Goal: Task Accomplishment & Management: Manage account settings

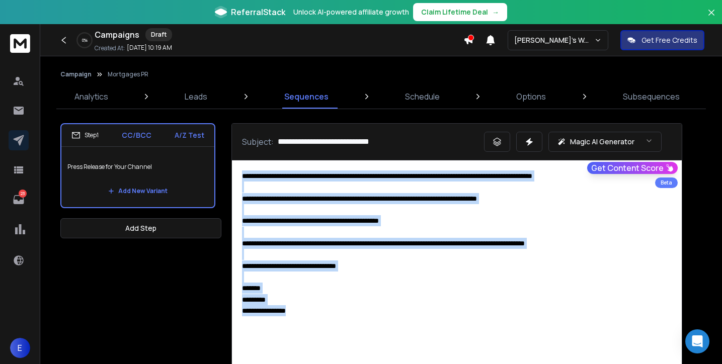
drag, startPoint x: 307, startPoint y: 314, endPoint x: 221, endPoint y: 161, distance: 175.5
click at [221, 161] on div "**********" at bounding box center [380, 259] width 641 height 273
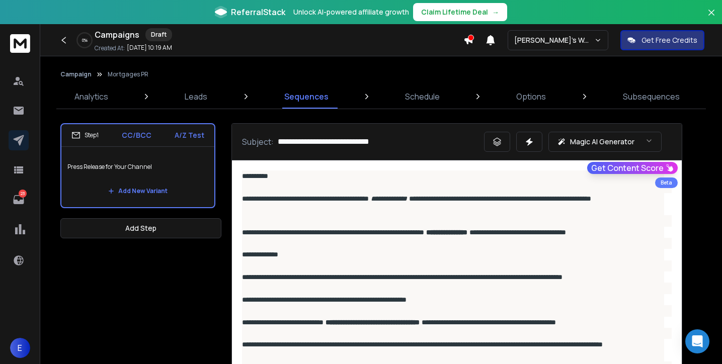
click at [278, 178] on div "**********" at bounding box center [453, 176] width 422 height 11
click at [198, 91] on p "Leads" at bounding box center [196, 97] width 23 height 12
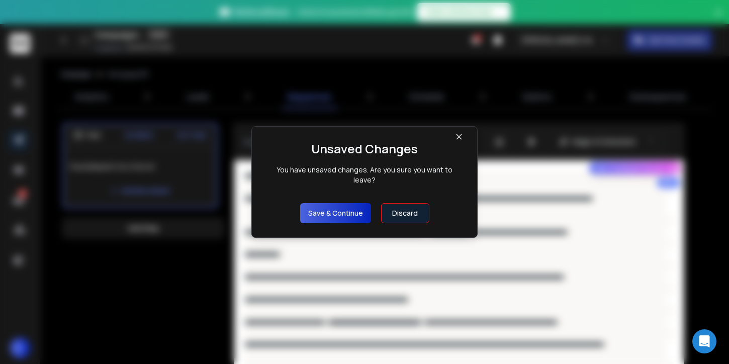
click at [454, 147] on div "Unsaved Changes You have unsaved changes. Are you sure you want to leave? Save …" at bounding box center [364, 182] width 197 height 83
click at [455, 143] on div "Unsaved Changes You have unsaved changes. Are you sure you want to leave? Save …" at bounding box center [365, 182] width 226 height 112
click at [460, 140] on icon at bounding box center [460, 137] width 6 height 6
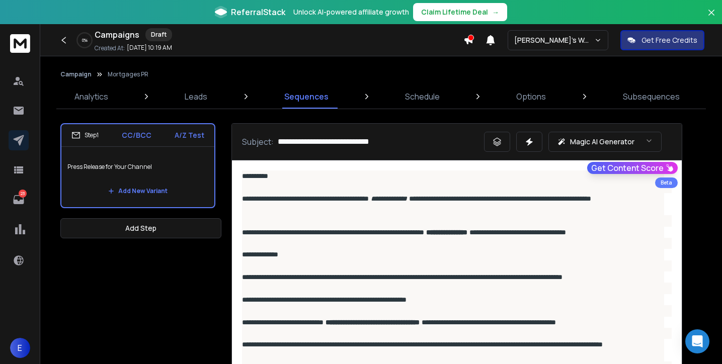
click at [275, 177] on div "**********" at bounding box center [453, 176] width 422 height 11
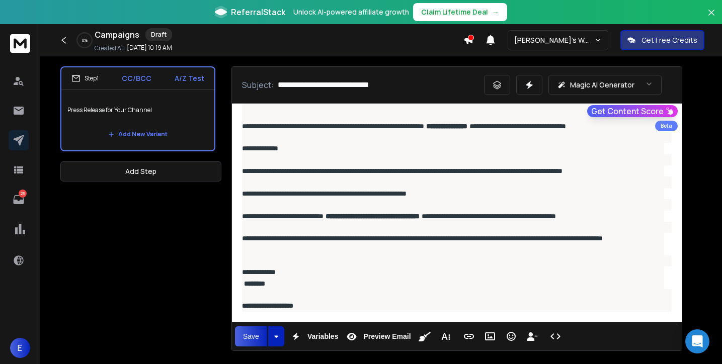
scroll to position [58, 0]
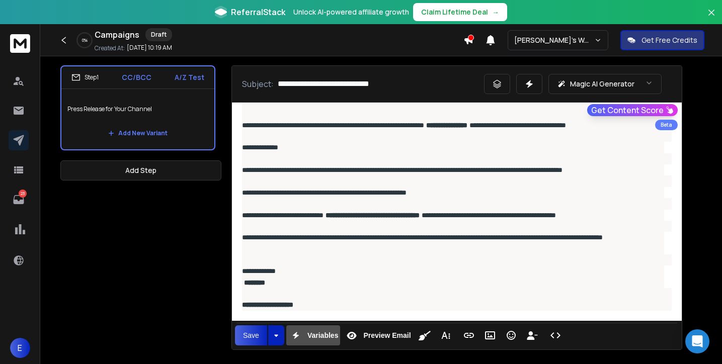
click at [318, 330] on div "Variables" at bounding box center [313, 336] width 54 height 16
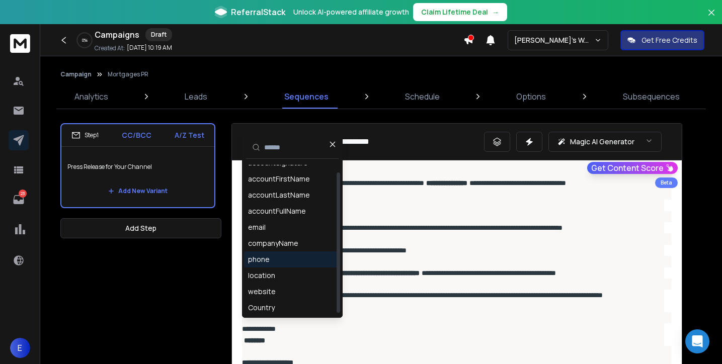
scroll to position [0, 0]
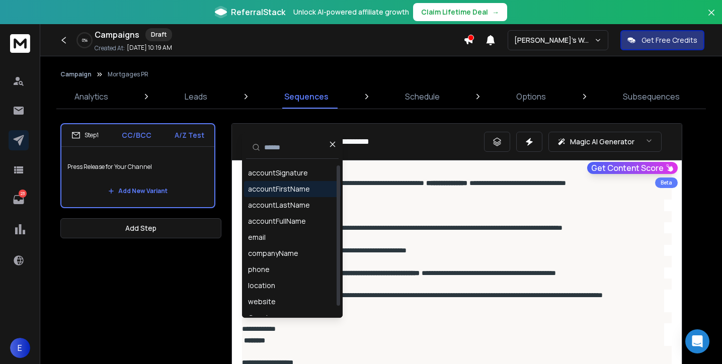
click at [288, 188] on div "accountFirstName" at bounding box center [279, 189] width 62 height 10
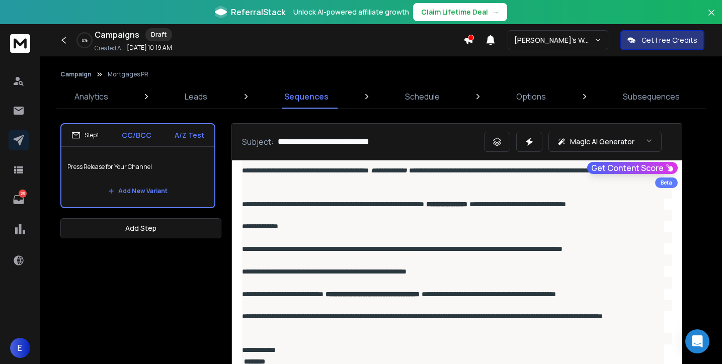
scroll to position [49, 0]
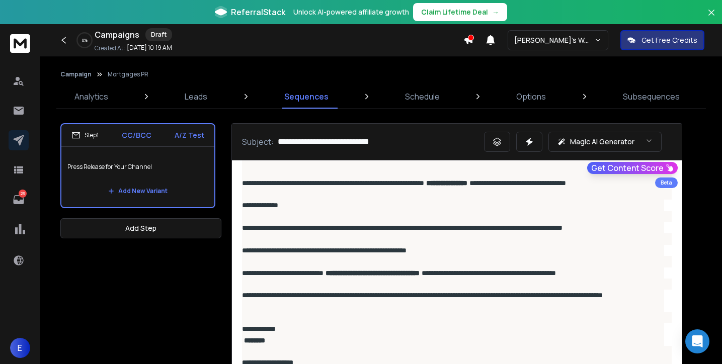
click at [318, 209] on div "**********" at bounding box center [453, 205] width 422 height 11
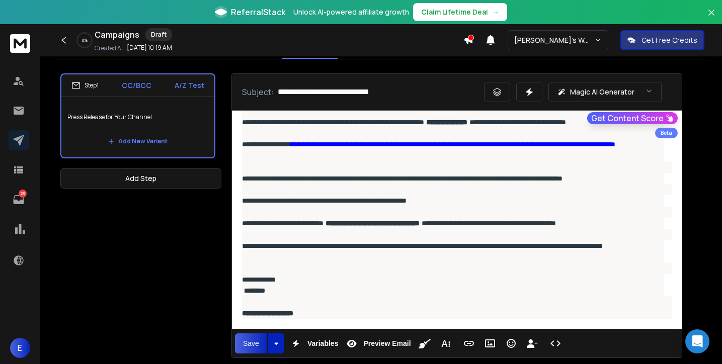
scroll to position [50, 0]
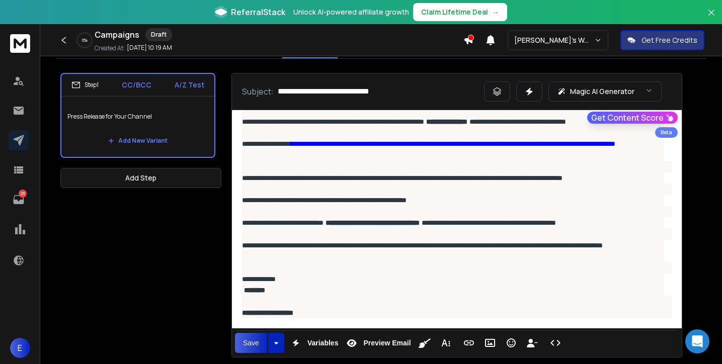
click at [336, 265] on div at bounding box center [457, 267] width 430 height 11
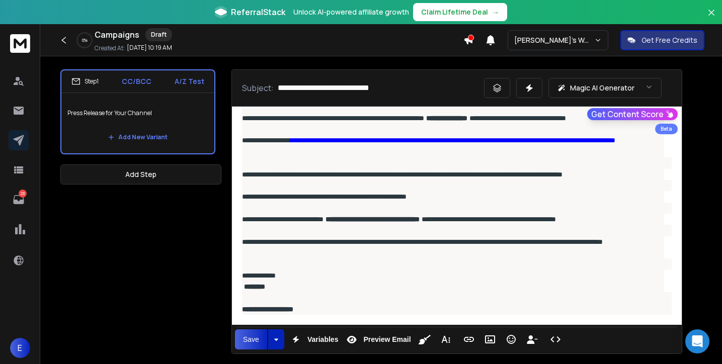
scroll to position [58, 0]
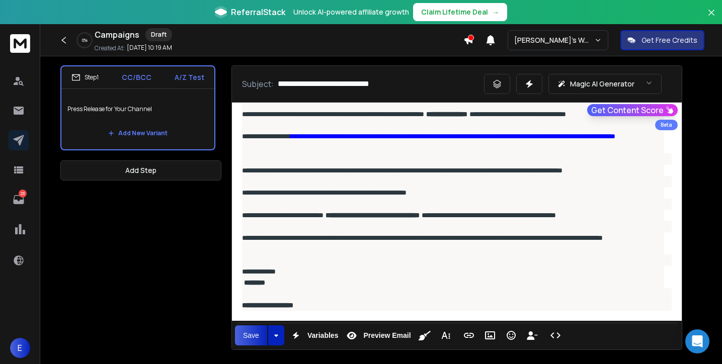
click at [288, 296] on div at bounding box center [457, 293] width 430 height 11
click at [244, 281] on strong "********" at bounding box center [254, 282] width 21 height 7
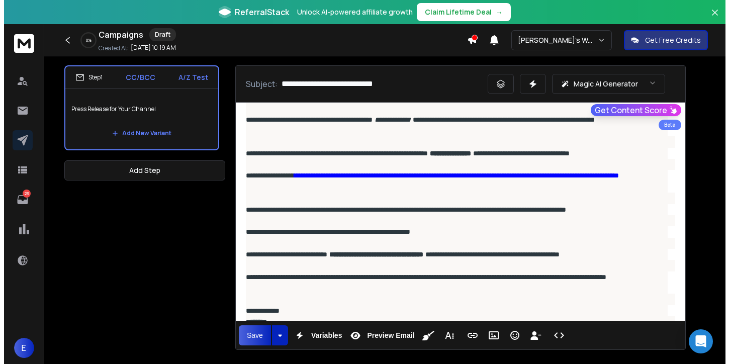
scroll to position [0, 0]
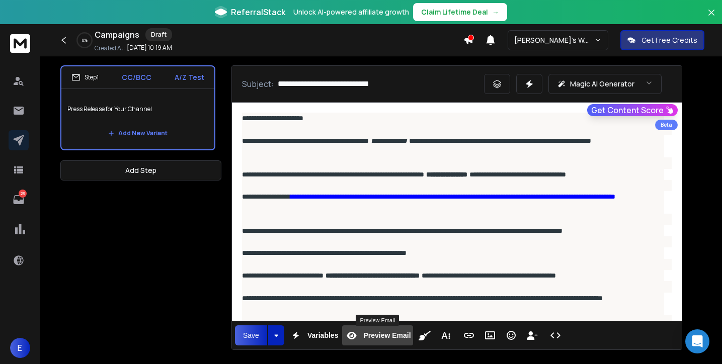
click at [398, 341] on div "Preview Email" at bounding box center [377, 336] width 70 height 17
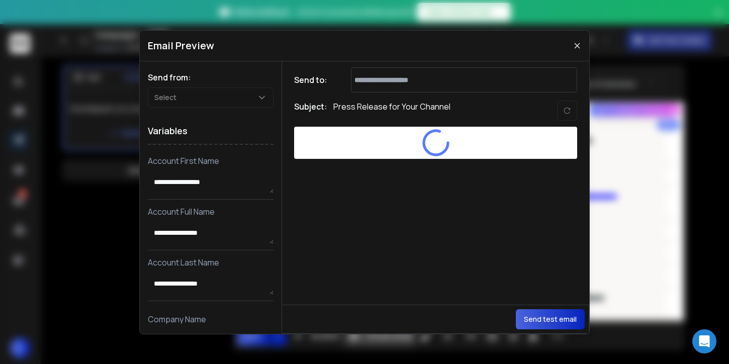
type textarea "********"
type textarea "**********"
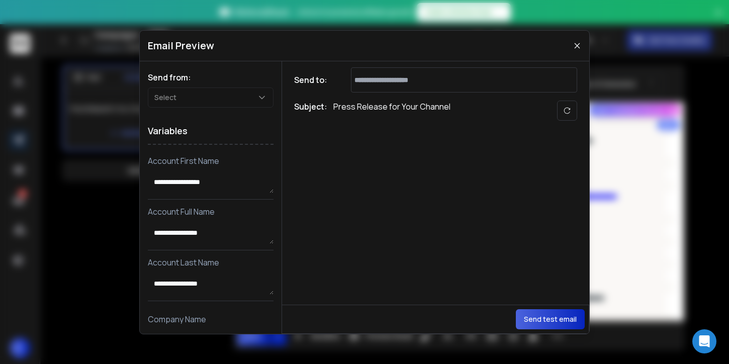
type textarea "********"
type textarea "**********"
type textarea "********"
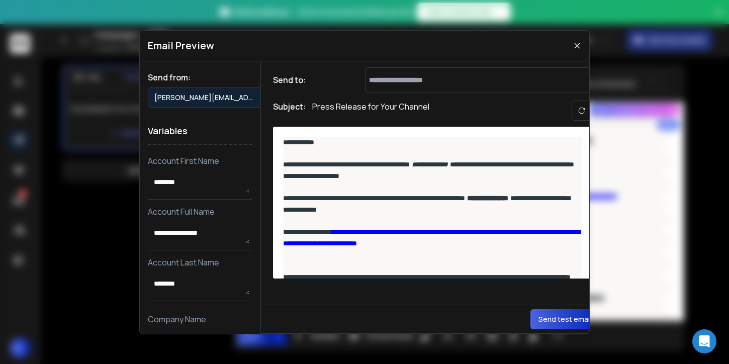
click at [229, 104] on button "[PERSON_NAME][EMAIL_ADDRESS][DOMAIN_NAME]" at bounding box center [211, 98] width 126 height 20
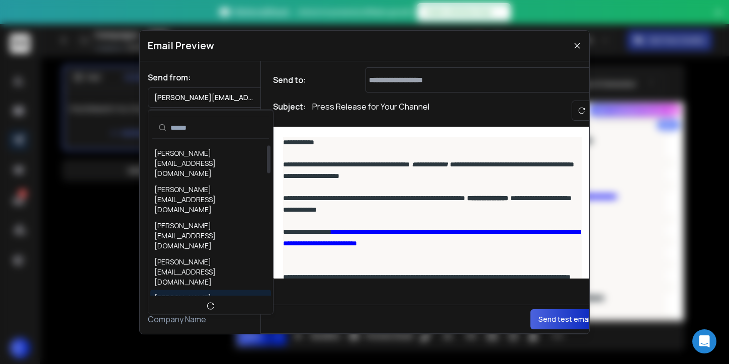
click at [219, 293] on div "[PERSON_NAME][EMAIL_ADDRESS][DOMAIN_NAME]" at bounding box center [210, 308] width 113 height 30
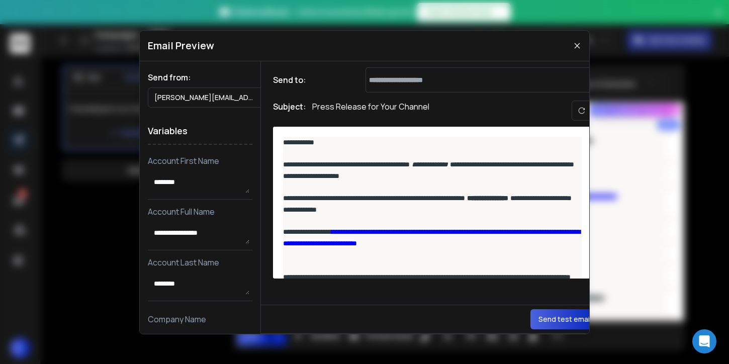
click at [465, 198] on div "**********" at bounding box center [432, 204] width 299 height 23
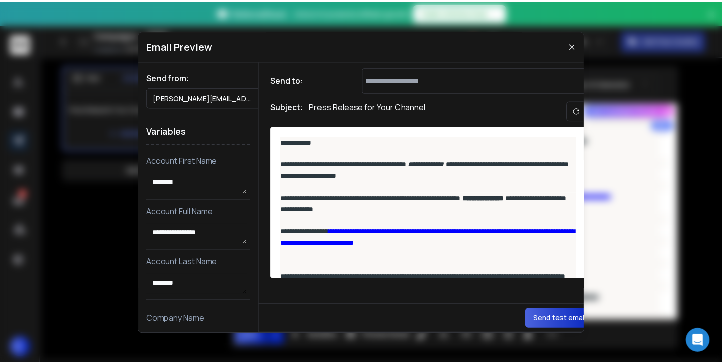
scroll to position [173, 0]
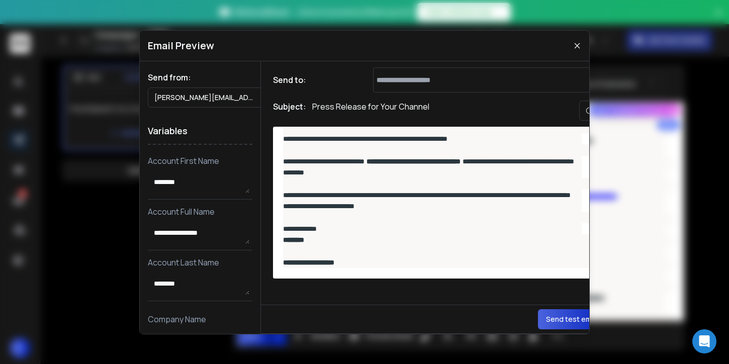
click at [571, 55] on div "Email Preview" at bounding box center [365, 46] width 450 height 30
click at [575, 48] on icon at bounding box center [578, 46] width 8 height 8
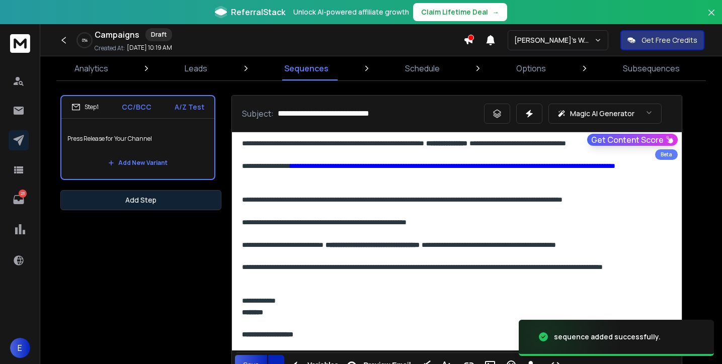
scroll to position [0, 0]
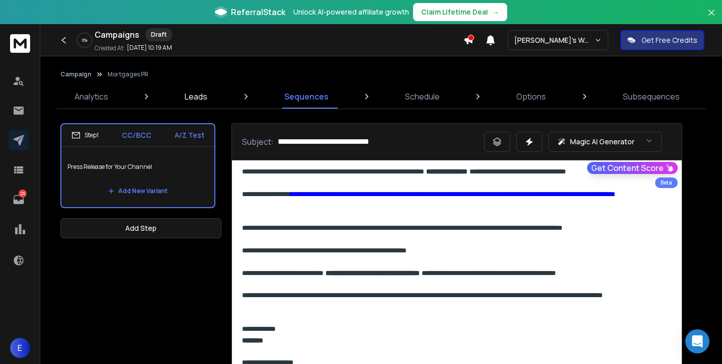
click at [198, 99] on p "Leads" at bounding box center [196, 97] width 23 height 12
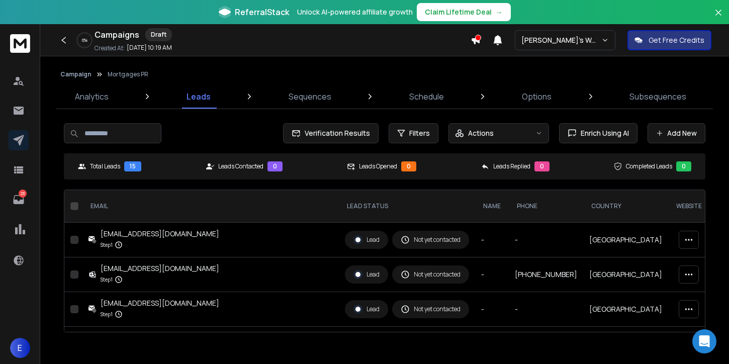
click at [201, 245] on div "[EMAIL_ADDRESS][DOMAIN_NAME] Step 1" at bounding box center [211, 240] width 245 height 22
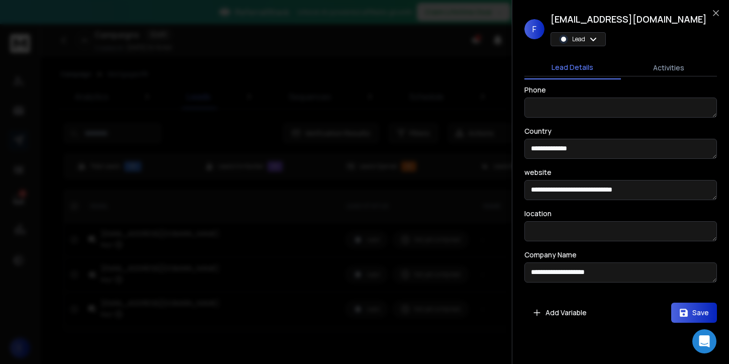
click at [670, 75] on button "Activities" at bounding box center [669, 68] width 97 height 22
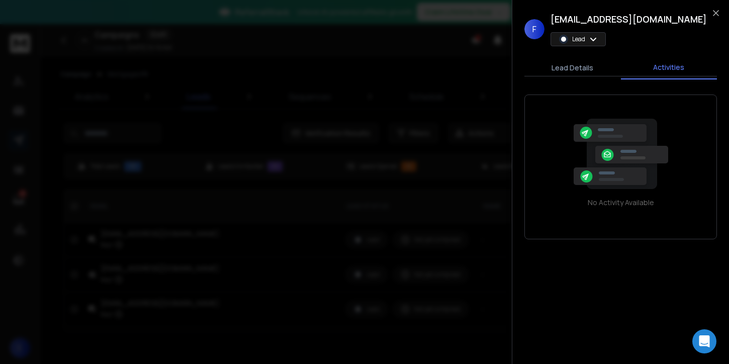
click at [607, 74] on button "Lead Details" at bounding box center [573, 68] width 97 height 22
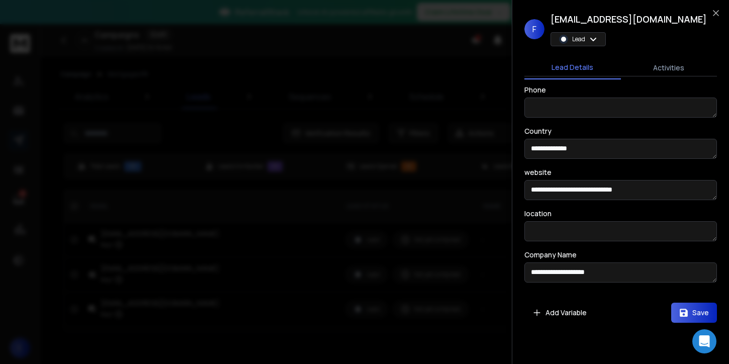
click at [336, 205] on div at bounding box center [364, 182] width 729 height 364
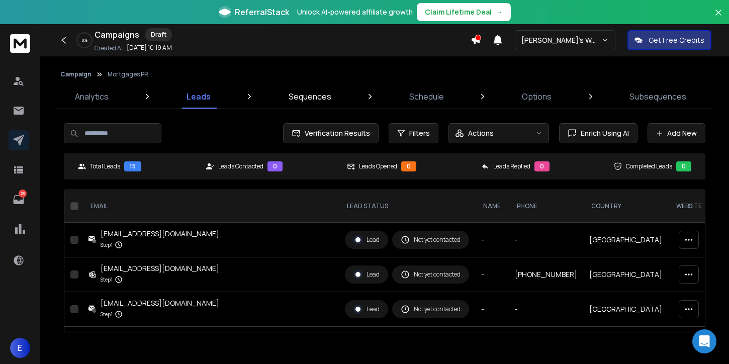
click at [297, 95] on p "Sequences" at bounding box center [310, 97] width 43 height 12
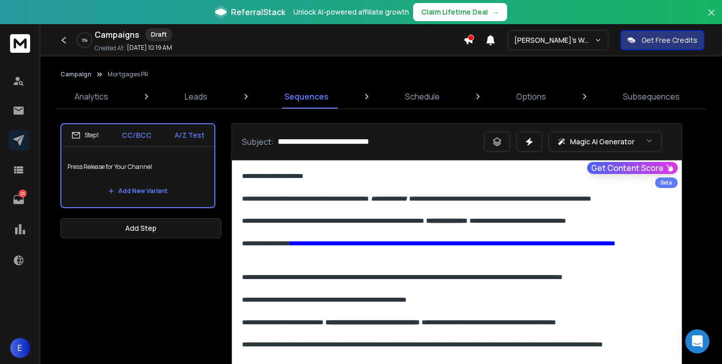
click at [323, 181] on div "**********" at bounding box center [453, 176] width 422 height 11
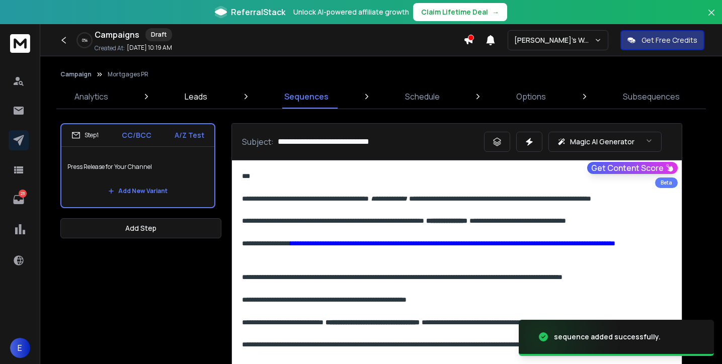
click at [206, 98] on p "Leads" at bounding box center [196, 97] width 23 height 12
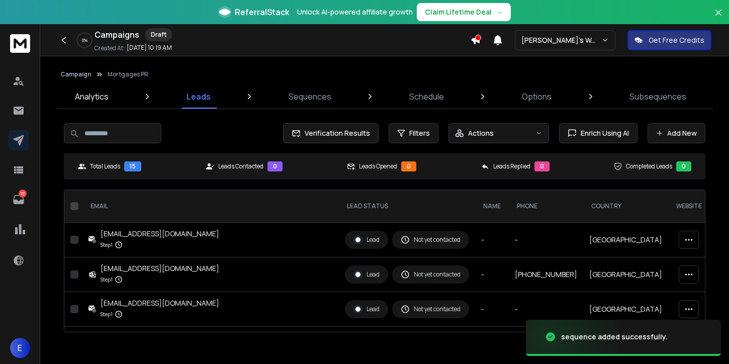
click at [102, 97] on p "Analytics" at bounding box center [92, 97] width 34 height 12
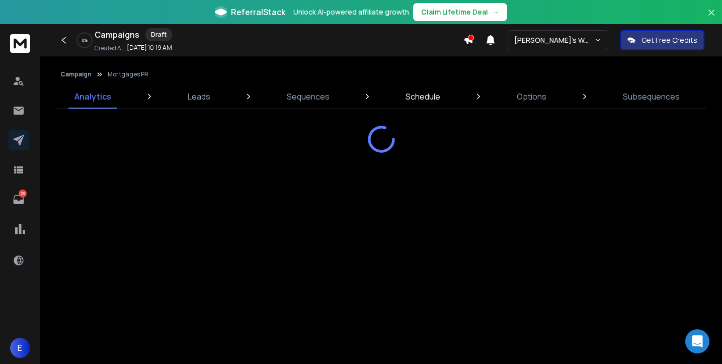
click at [418, 95] on p "Schedule" at bounding box center [422, 97] width 35 height 12
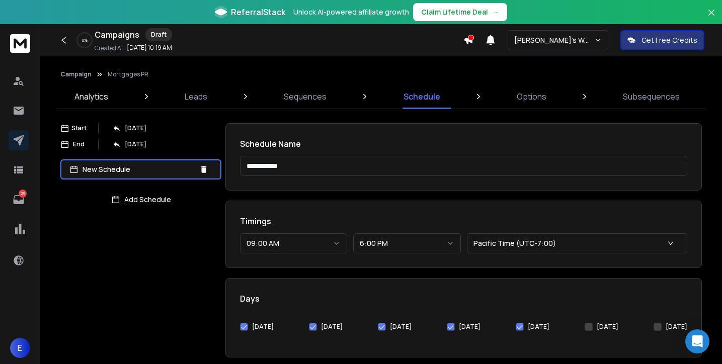
click at [103, 99] on p "Analytics" at bounding box center [91, 97] width 34 height 12
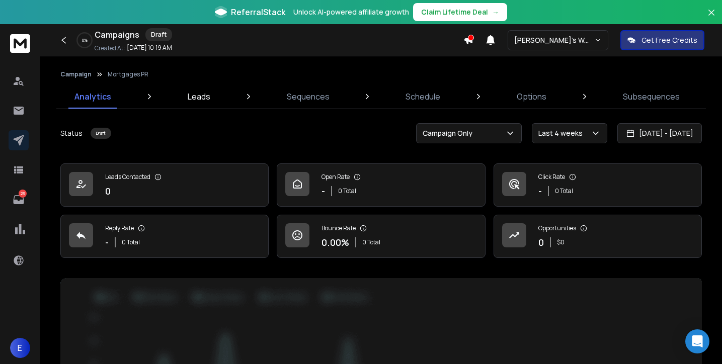
click at [185, 100] on link "Leads" at bounding box center [199, 97] width 35 height 24
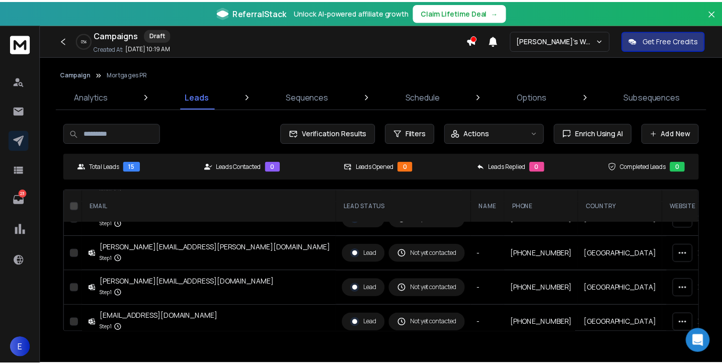
scroll to position [427, 0]
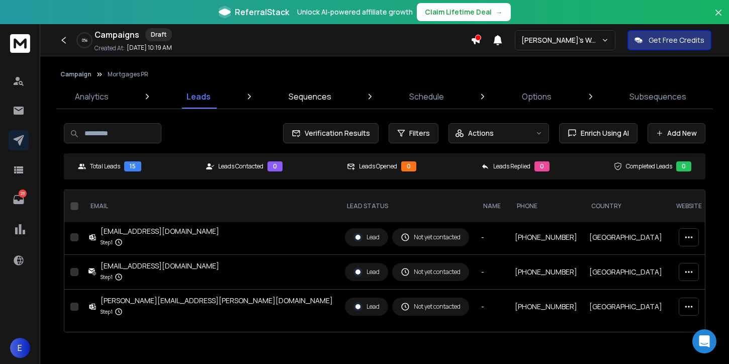
click at [314, 96] on p "Sequences" at bounding box center [310, 97] width 43 height 12
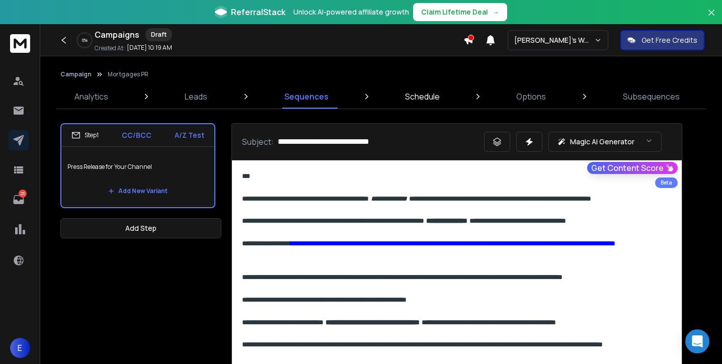
click at [404, 101] on link "Schedule" at bounding box center [422, 97] width 47 height 24
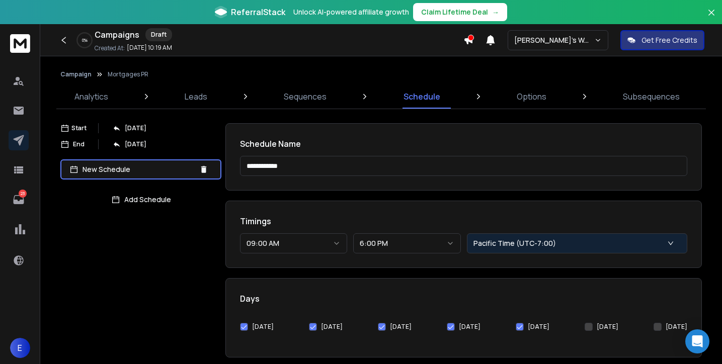
click at [525, 246] on p "Pacific Time (UTC-7:00)" at bounding box center [516, 243] width 87 height 10
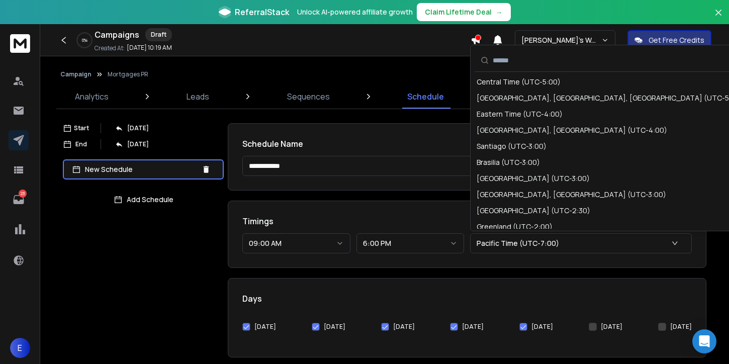
scroll to position [169, 0]
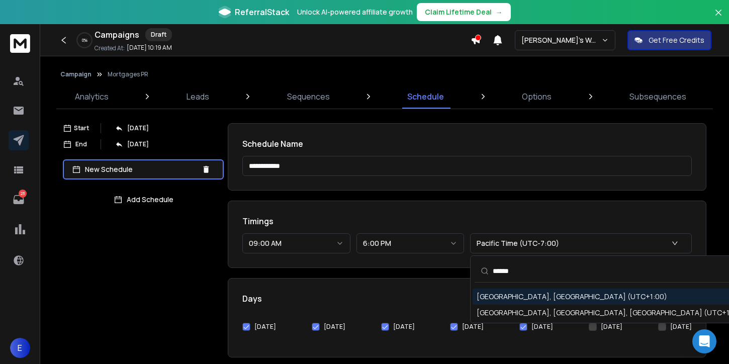
type input "******"
click at [555, 297] on div "[GEOGRAPHIC_DATA], [GEOGRAPHIC_DATA] (UTC+1:00)" at bounding box center [572, 297] width 191 height 10
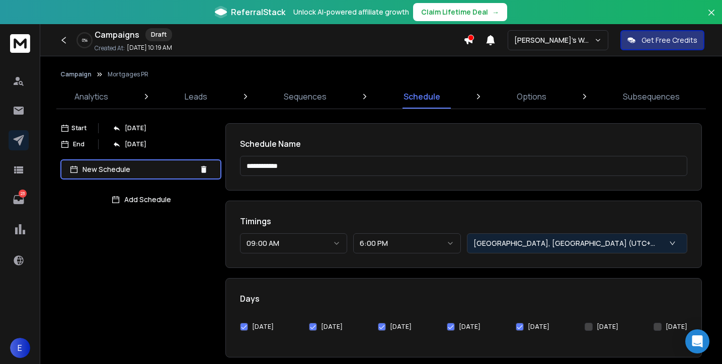
click at [598, 247] on div "[GEOGRAPHIC_DATA], [GEOGRAPHIC_DATA] (UTC+1:00)" at bounding box center [566, 243] width 187 height 10
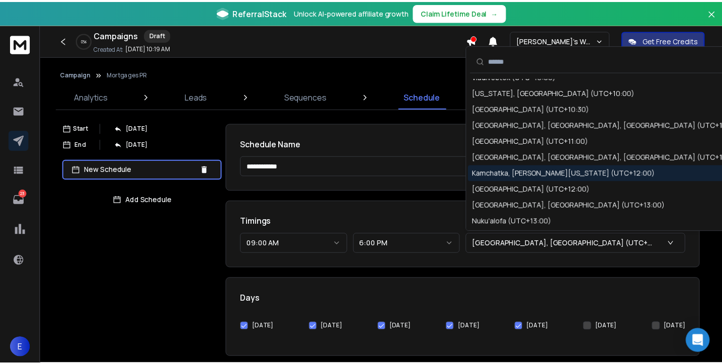
scroll to position [1153, 0]
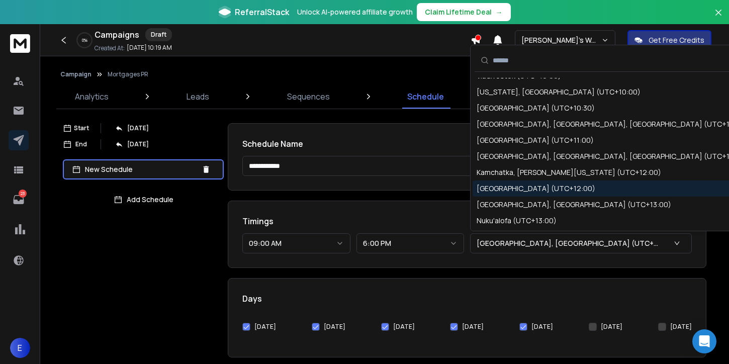
click at [448, 216] on h1 "Timings" at bounding box center [467, 221] width 450 height 12
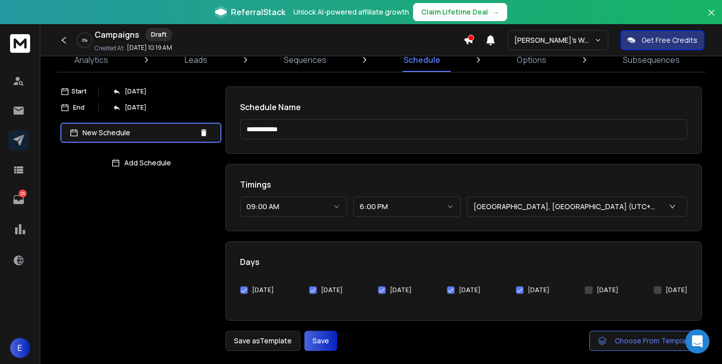
scroll to position [38, 0]
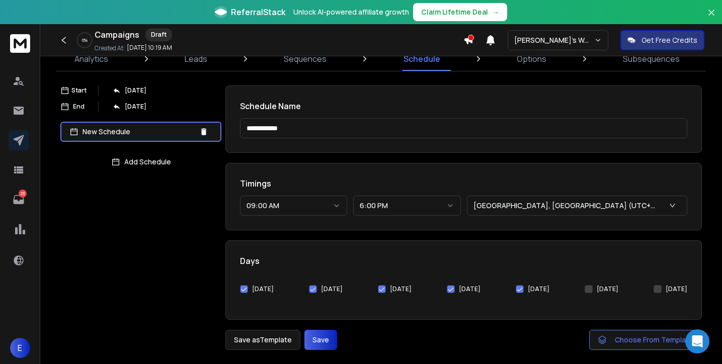
click at [524, 290] on button "[DATE]" at bounding box center [520, 289] width 8 height 8
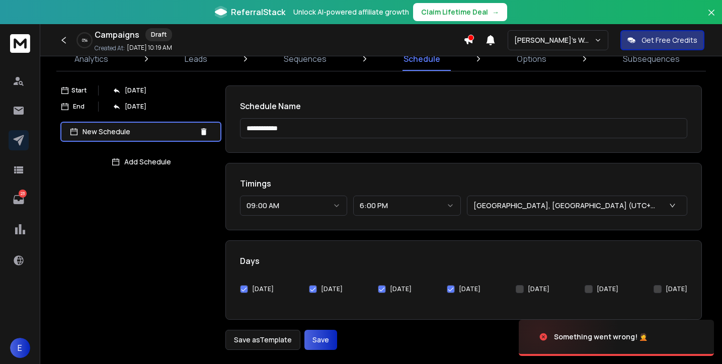
click at [317, 339] on button "Save" at bounding box center [320, 340] width 33 height 20
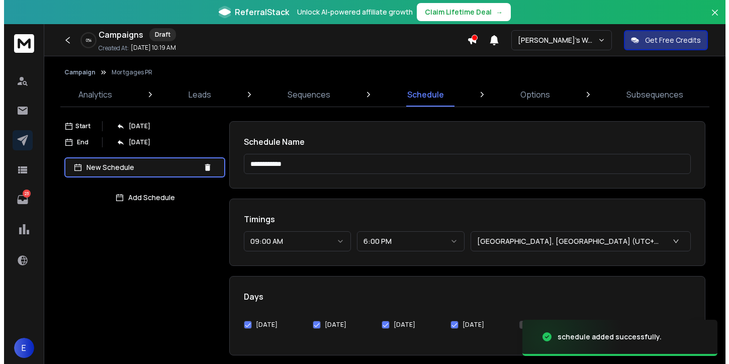
scroll to position [0, 0]
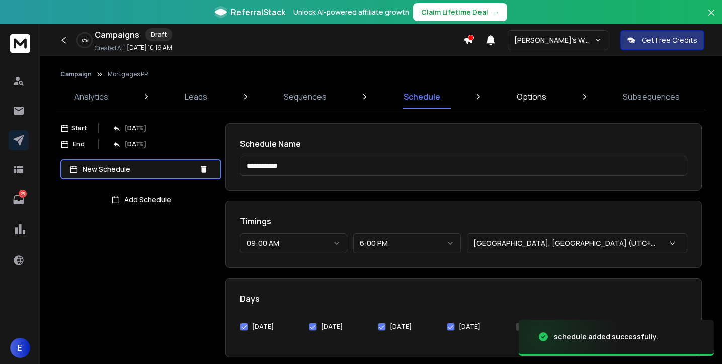
click at [526, 91] on p "Options" at bounding box center [532, 97] width 30 height 12
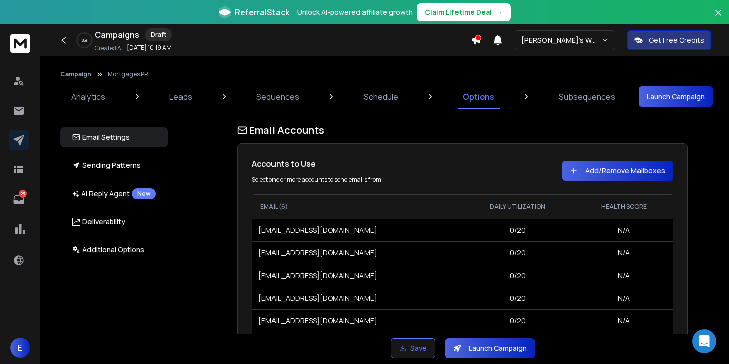
click at [590, 182] on div "Accounts to Use Select one or more accounts to send emails from Add/Remove Mail…" at bounding box center [463, 171] width 422 height 26
click at [612, 163] on button "Add/Remove Mailboxes" at bounding box center [617, 171] width 111 height 20
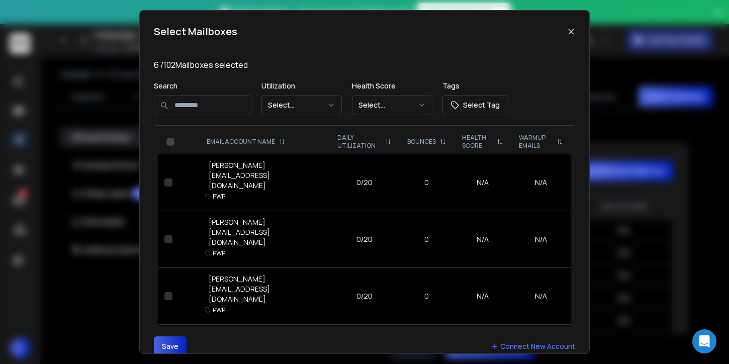
click at [329, 101] on button "Select..." at bounding box center [302, 105] width 80 height 20
click at [487, 106] on button "Select Tag" at bounding box center [476, 105] width 66 height 20
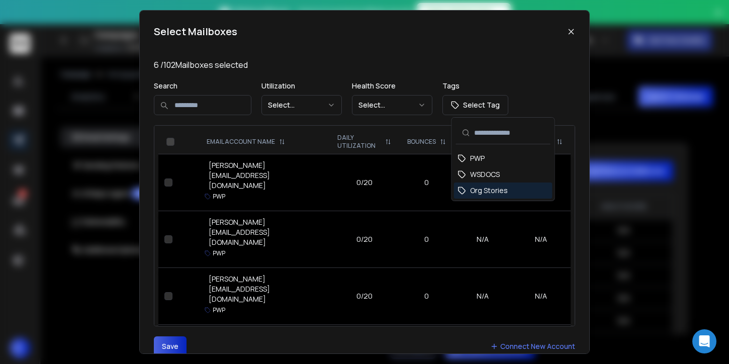
click at [524, 196] on div "Org Stories" at bounding box center [503, 191] width 99 height 16
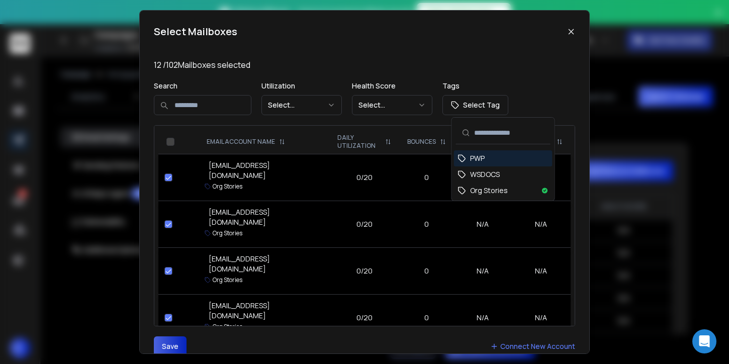
click at [550, 99] on div "Search Utilization Select... Health Score Select... Tags Select Tag" at bounding box center [365, 98] width 422 height 34
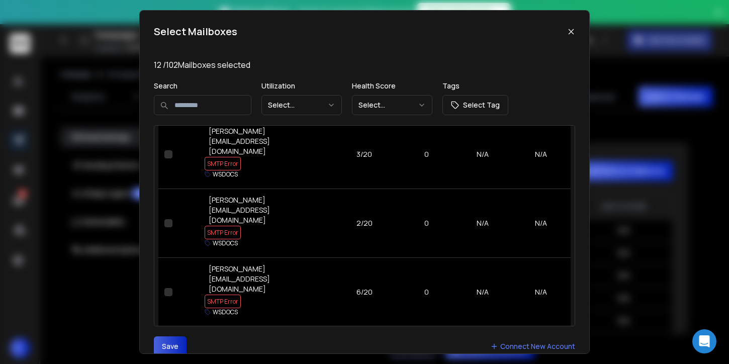
scroll to position [598, 0]
click at [160, 349] on button "Save" at bounding box center [170, 347] width 33 height 20
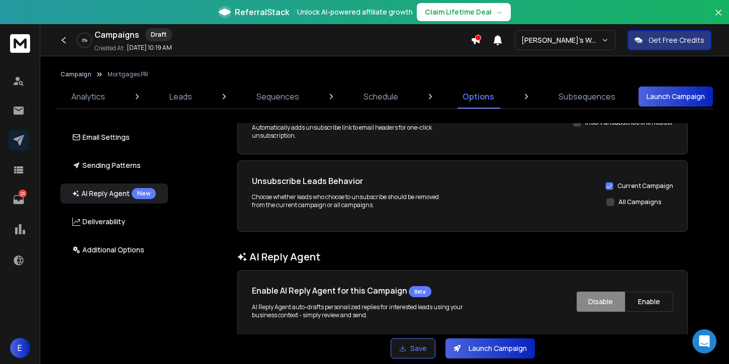
scroll to position [899, 0]
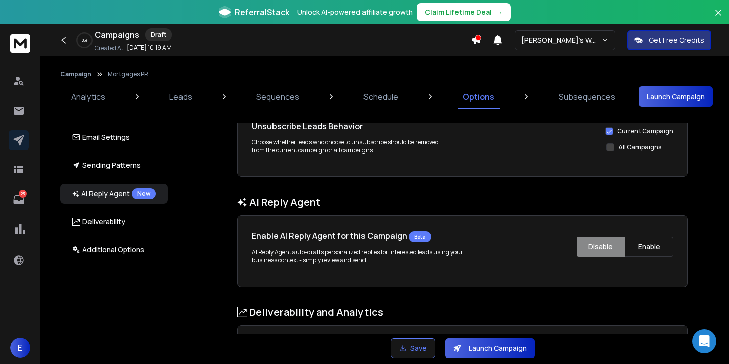
click at [613, 145] on div "All Campaigns" at bounding box center [634, 147] width 55 height 8
click at [610, 145] on button "All Campaigns" at bounding box center [611, 147] width 8 height 8
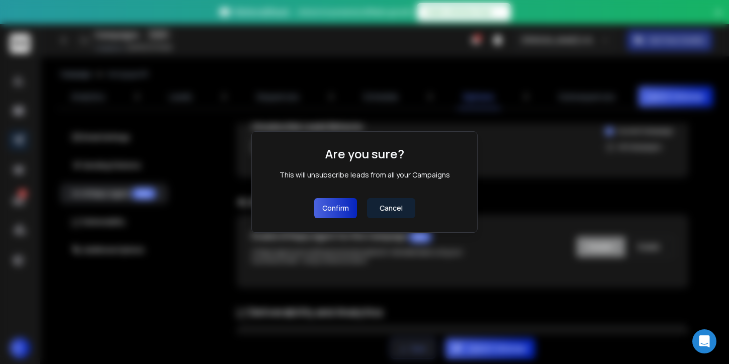
click at [400, 207] on button "Cancel" at bounding box center [391, 208] width 48 height 20
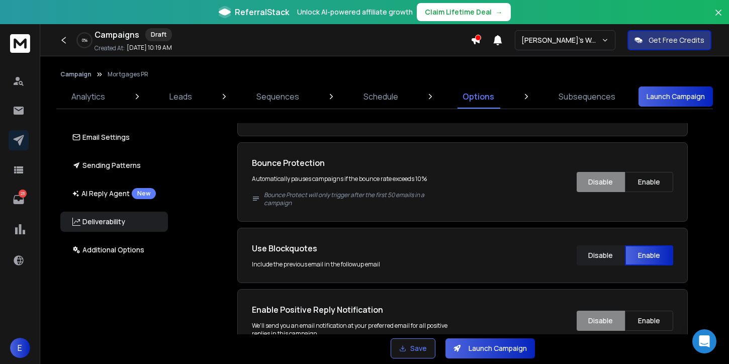
scroll to position [1511, 0]
click at [630, 190] on button "Enable" at bounding box center [649, 182] width 48 height 20
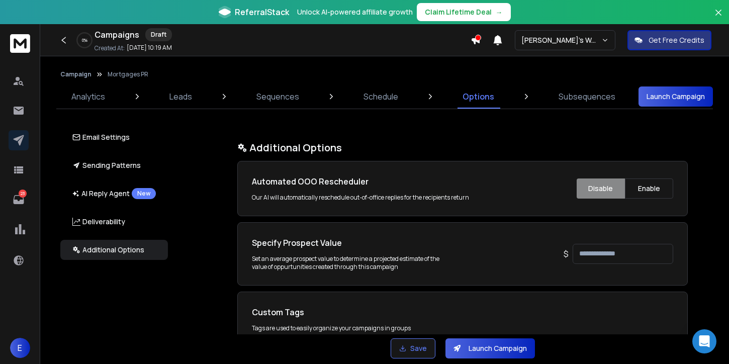
scroll to position [1742, 0]
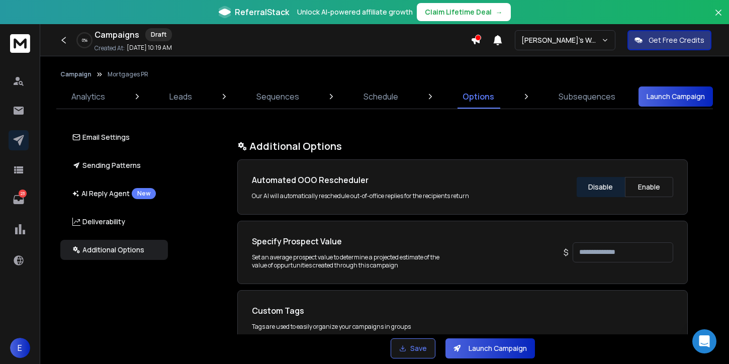
click at [583, 189] on button "Disable" at bounding box center [601, 187] width 48 height 20
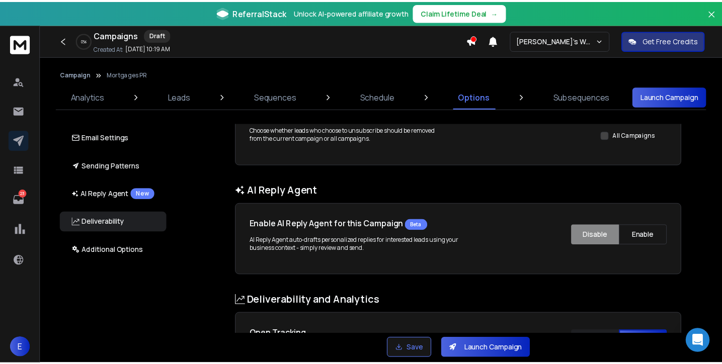
scroll to position [790, 0]
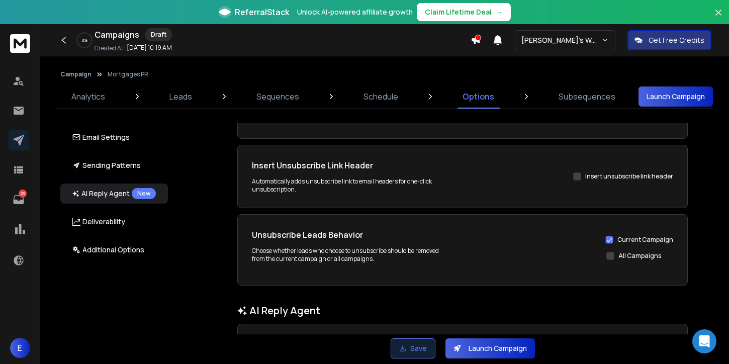
click at [410, 356] on button "Save" at bounding box center [413, 349] width 45 height 20
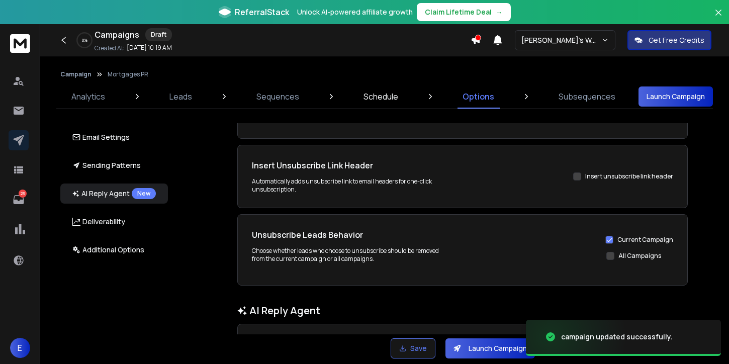
click at [384, 88] on link "Schedule" at bounding box center [381, 97] width 47 height 24
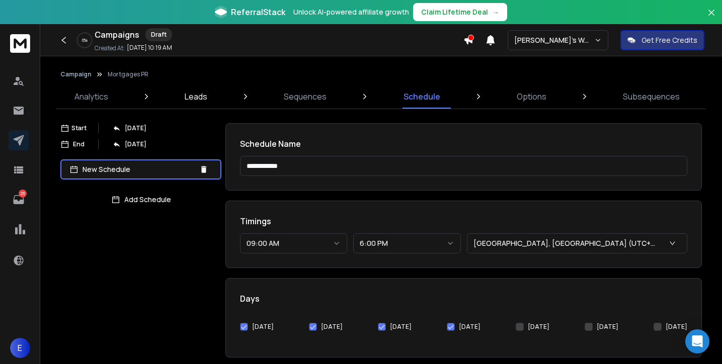
click at [200, 95] on p "Leads" at bounding box center [196, 97] width 23 height 12
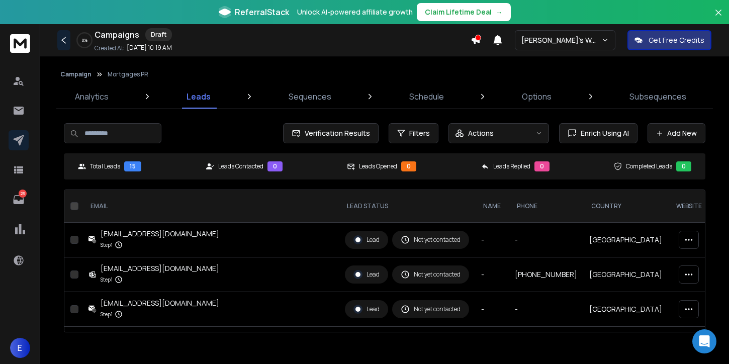
click at [67, 39] on button at bounding box center [63, 40] width 13 height 20
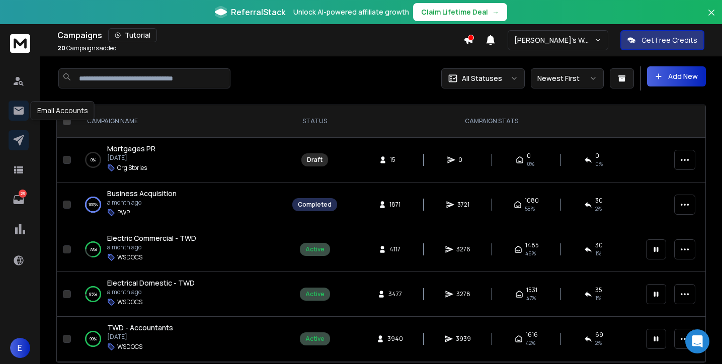
click at [26, 111] on link at bounding box center [19, 111] width 20 height 20
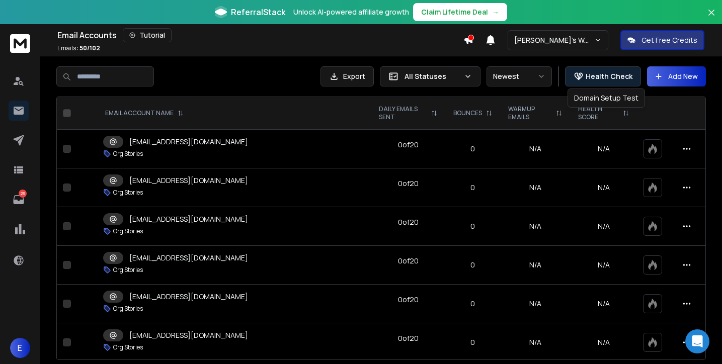
click at [583, 76] on icon at bounding box center [579, 77] width 9 height 8
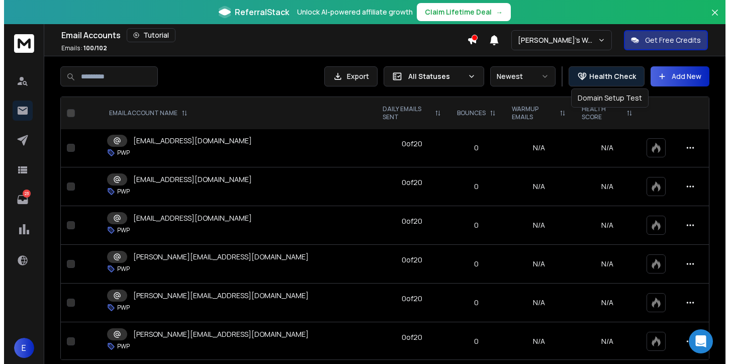
scroll to position [2559, 0]
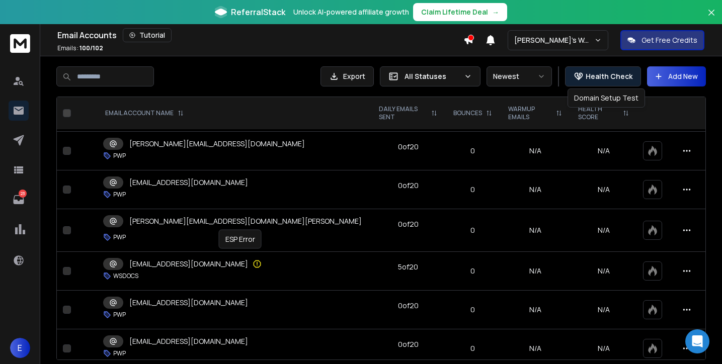
click at [254, 261] on icon at bounding box center [258, 265] width 8 height 8
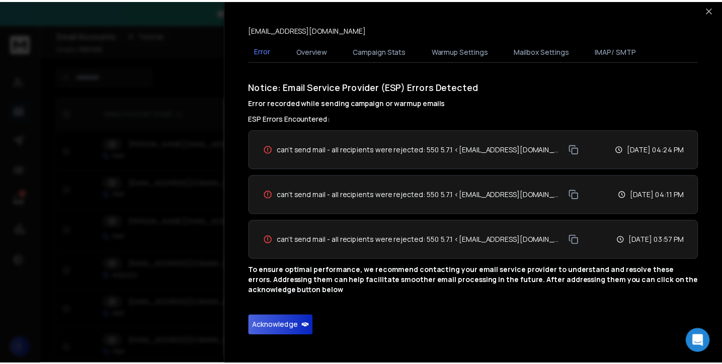
scroll to position [0, 0]
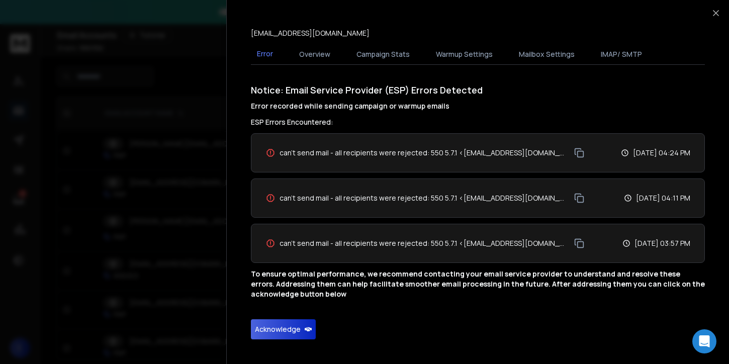
click at [617, 52] on button "IMAP/ SMTP" at bounding box center [621, 54] width 53 height 22
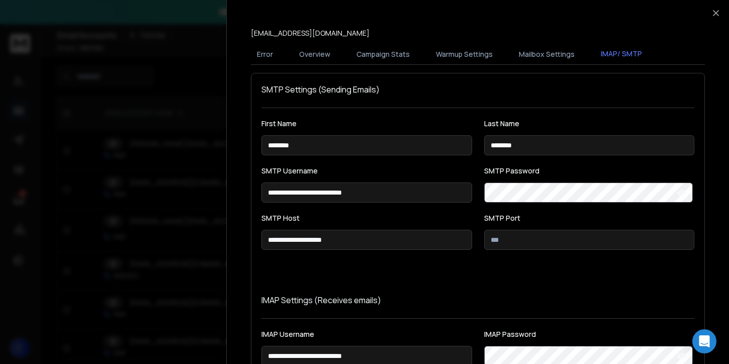
click at [275, 53] on button "Error" at bounding box center [265, 54] width 28 height 22
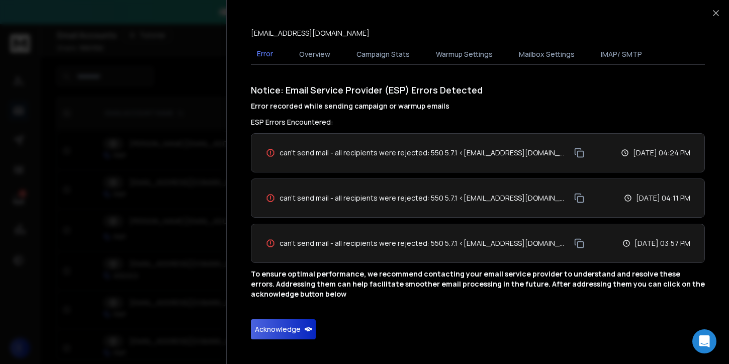
click at [297, 330] on button "Acknowledge" at bounding box center [283, 329] width 65 height 20
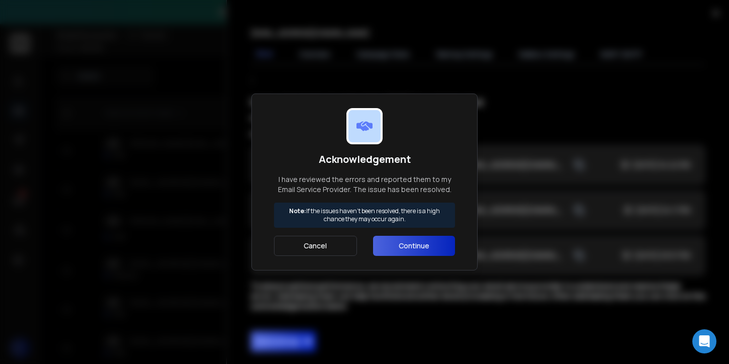
click at [418, 242] on button "Continue" at bounding box center [414, 246] width 82 height 20
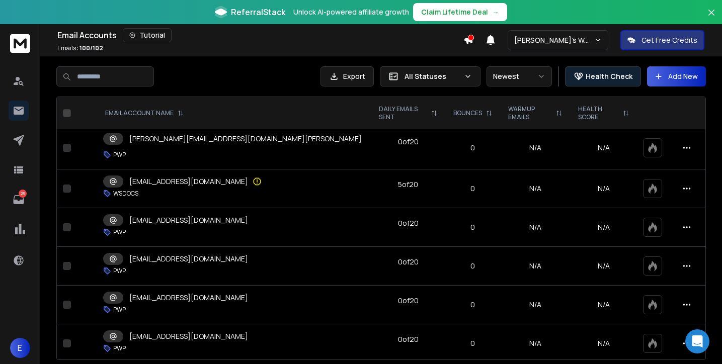
scroll to position [2591, 0]
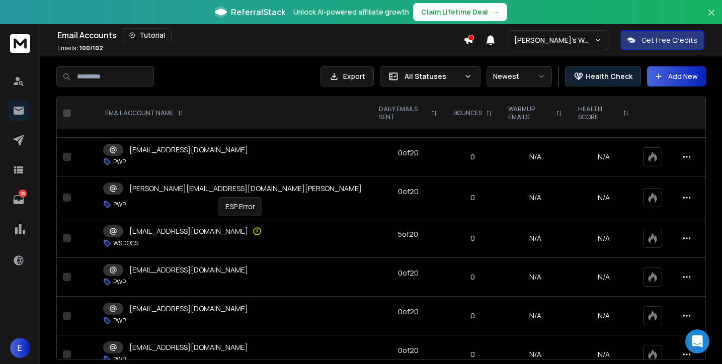
click at [252, 226] on icon at bounding box center [257, 231] width 10 height 10
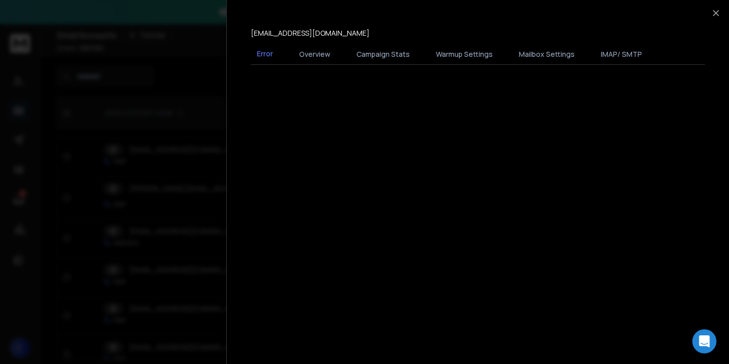
click at [322, 53] on button "Overview" at bounding box center [314, 54] width 43 height 22
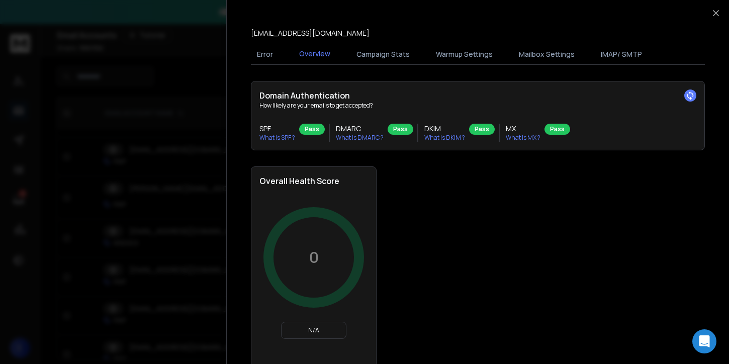
click at [611, 52] on button "IMAP/ SMTP" at bounding box center [621, 54] width 53 height 22
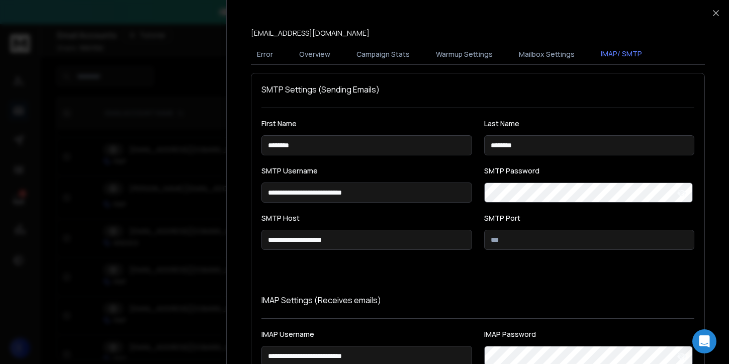
click at [267, 54] on button "Error" at bounding box center [265, 54] width 28 height 22
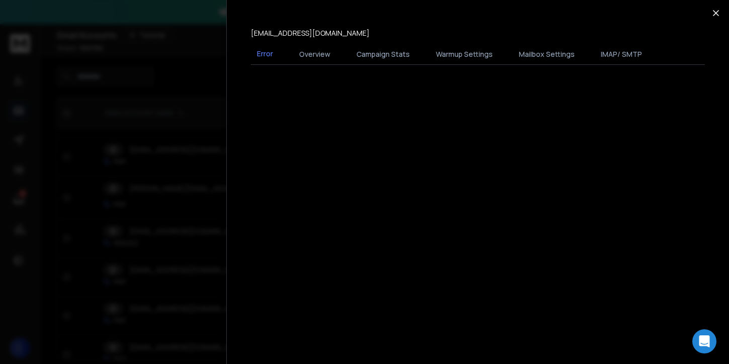
click at [717, 15] on icon "button" at bounding box center [716, 13] width 10 height 10
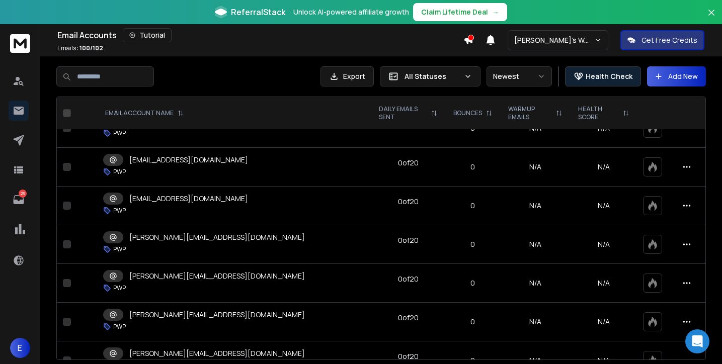
scroll to position [3131, 0]
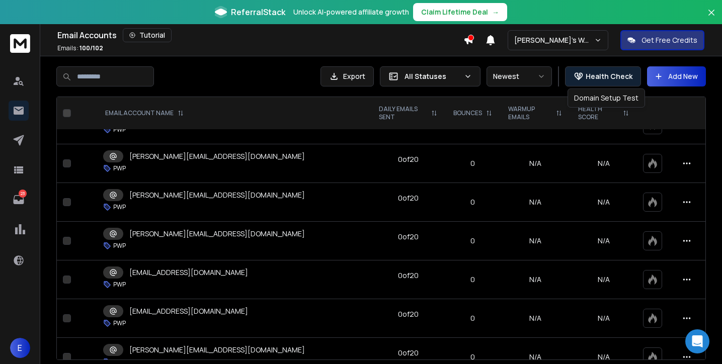
click at [587, 79] on div "Health Check" at bounding box center [603, 76] width 59 height 10
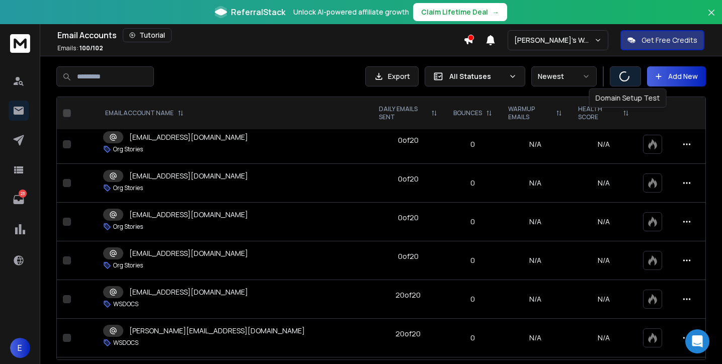
scroll to position [0, 0]
